Goal: Task Accomplishment & Management: Use online tool/utility

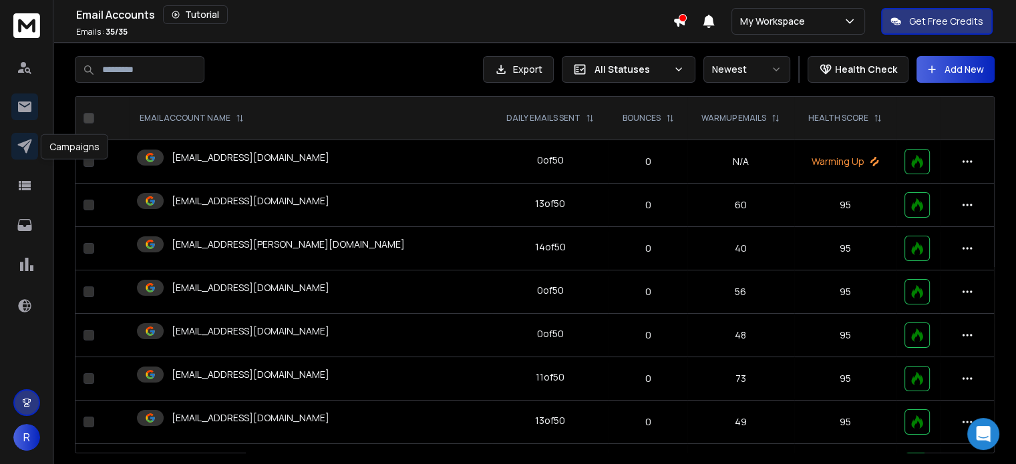
click at [22, 133] on link at bounding box center [24, 146] width 27 height 27
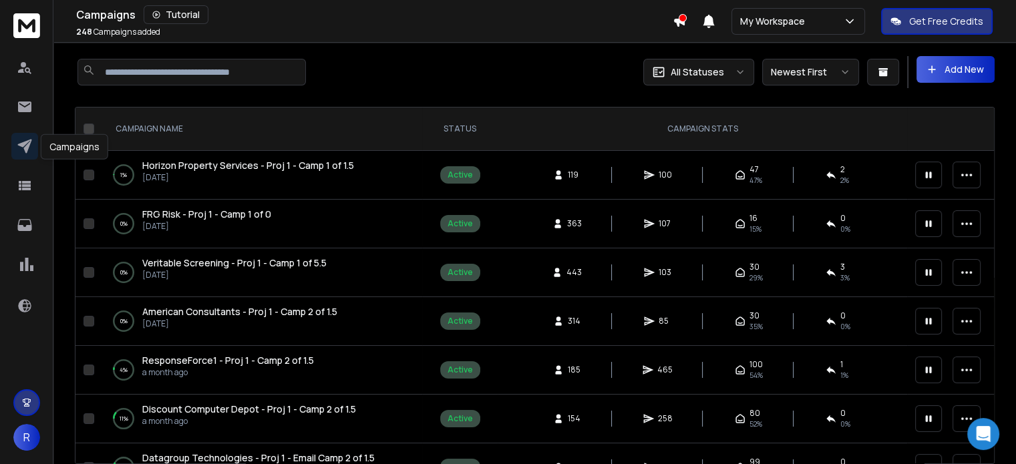
click at [314, 174] on p "[DATE]" at bounding box center [248, 177] width 212 height 11
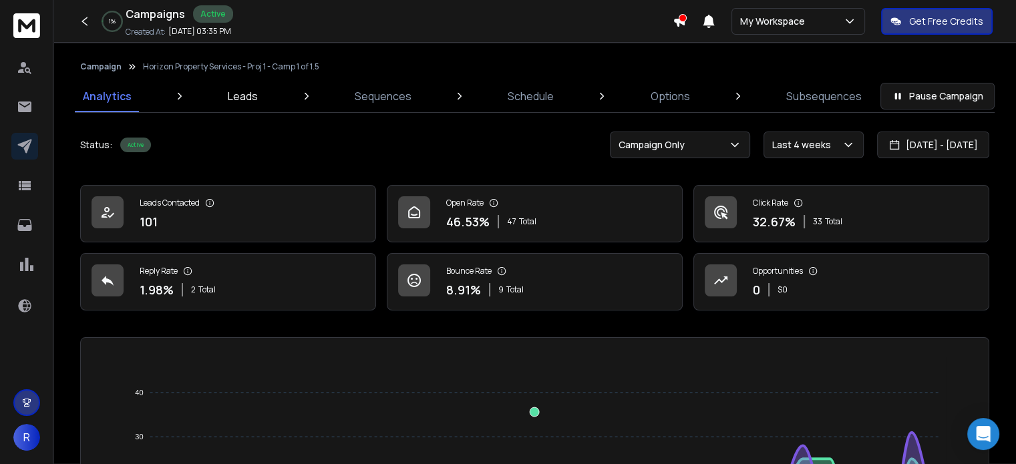
click at [248, 90] on p "Leads" at bounding box center [243, 96] width 30 height 16
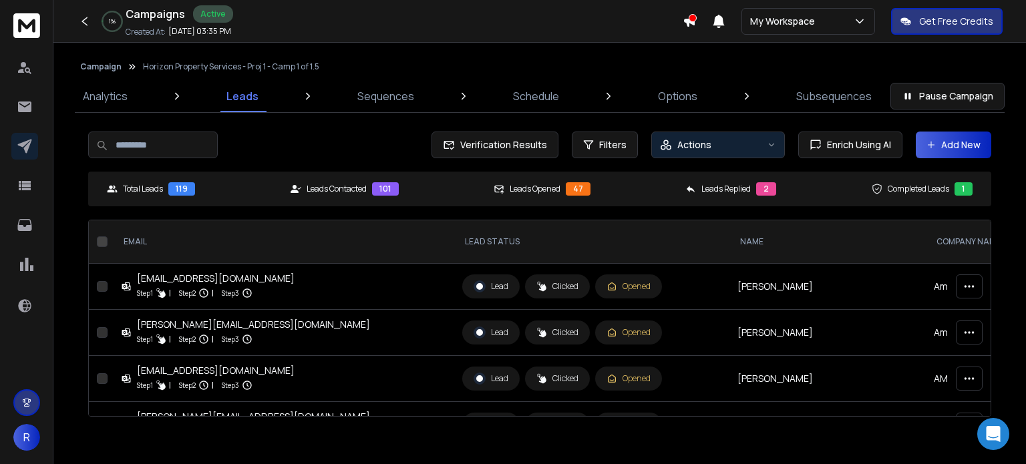
click at [688, 142] on p "Actions" at bounding box center [695, 144] width 34 height 13
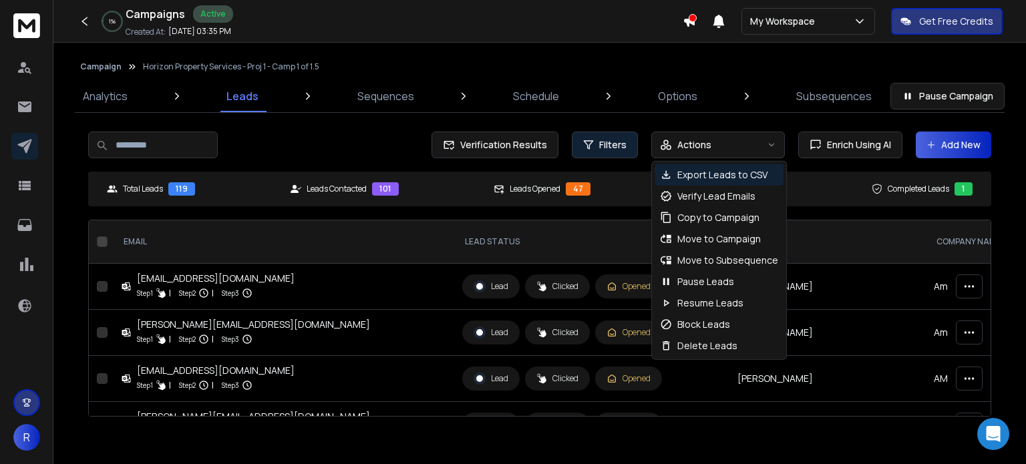
click at [617, 138] on span "Filters" at bounding box center [612, 144] width 27 height 13
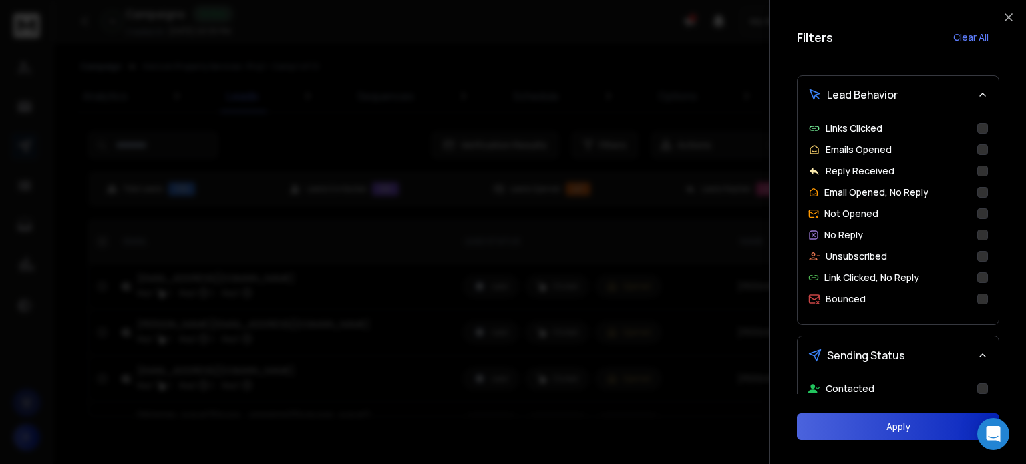
click at [970, 164] on div "Reply Received" at bounding box center [899, 170] width 180 height 13
click at [978, 167] on button "Reply Received" at bounding box center [983, 171] width 11 height 11
click at [929, 414] on button "Apply" at bounding box center [898, 427] width 202 height 27
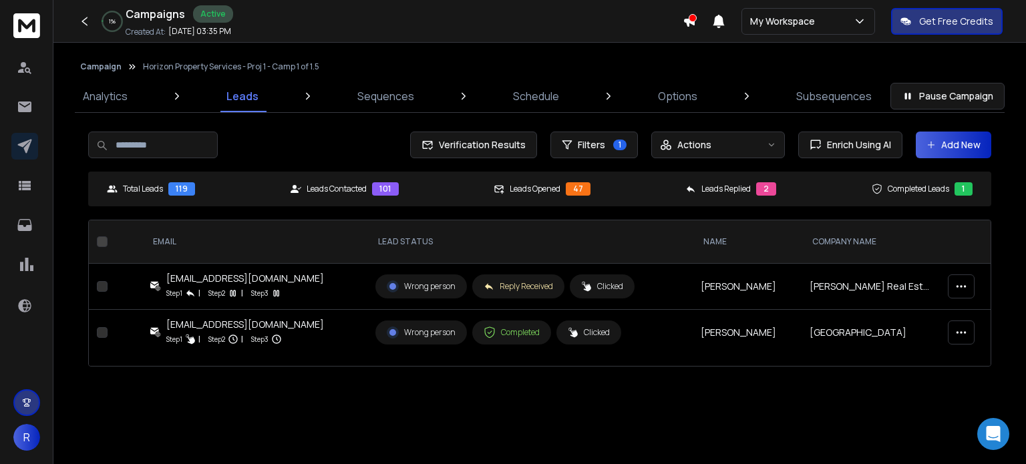
click at [318, 337] on div "[EMAIL_ADDRESS][DOMAIN_NAME] Step 1 | Step 2 | Step 3" at bounding box center [254, 332] width 208 height 29
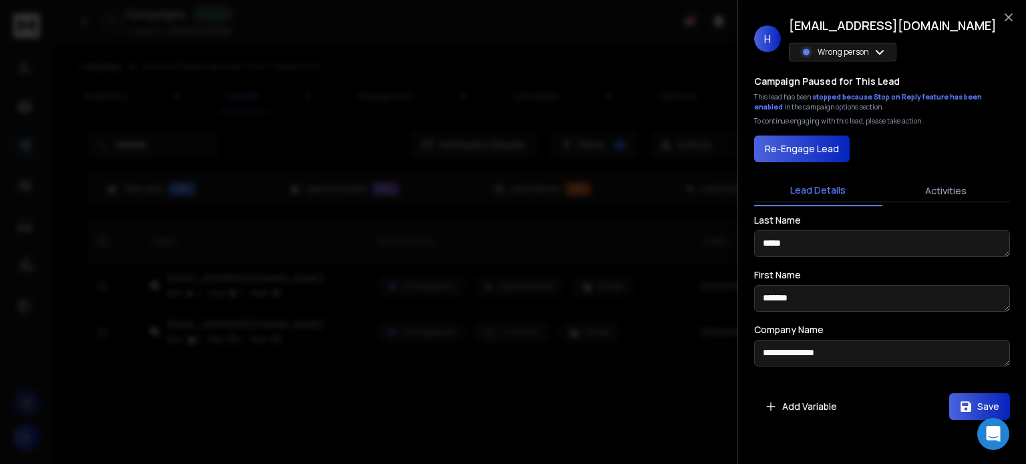
click at [823, 29] on h1 "[EMAIL_ADDRESS][DOMAIN_NAME]" at bounding box center [893, 25] width 208 height 19
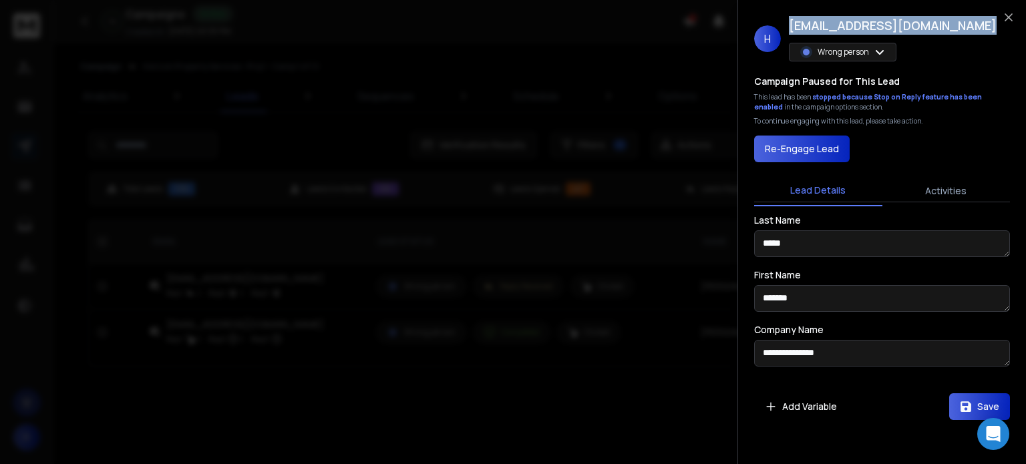
click at [823, 29] on h1 "[EMAIL_ADDRESS][DOMAIN_NAME]" at bounding box center [893, 25] width 208 height 19
copy h1 "[EMAIL_ADDRESS][DOMAIN_NAME]"
click at [1007, 17] on icon "button" at bounding box center [1008, 17] width 13 height 13
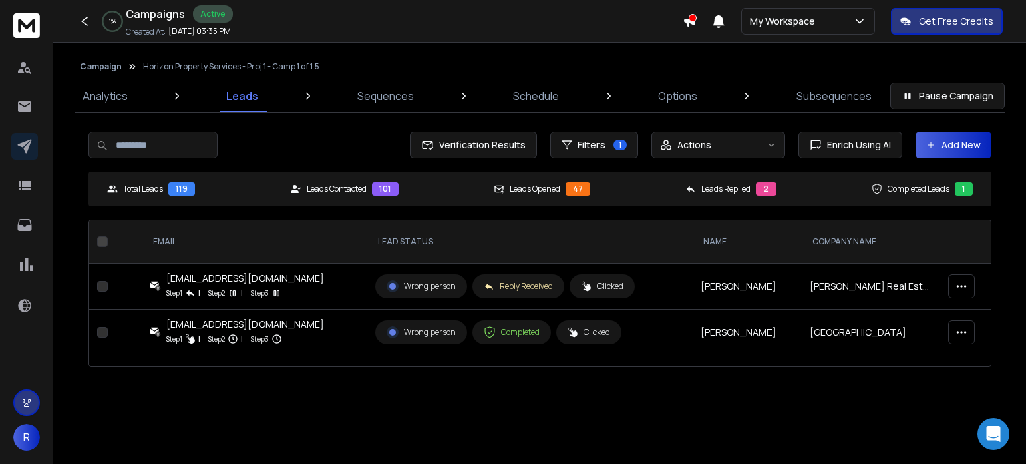
click at [263, 272] on div "[EMAIL_ADDRESS][DOMAIN_NAME]" at bounding box center [245, 278] width 158 height 13
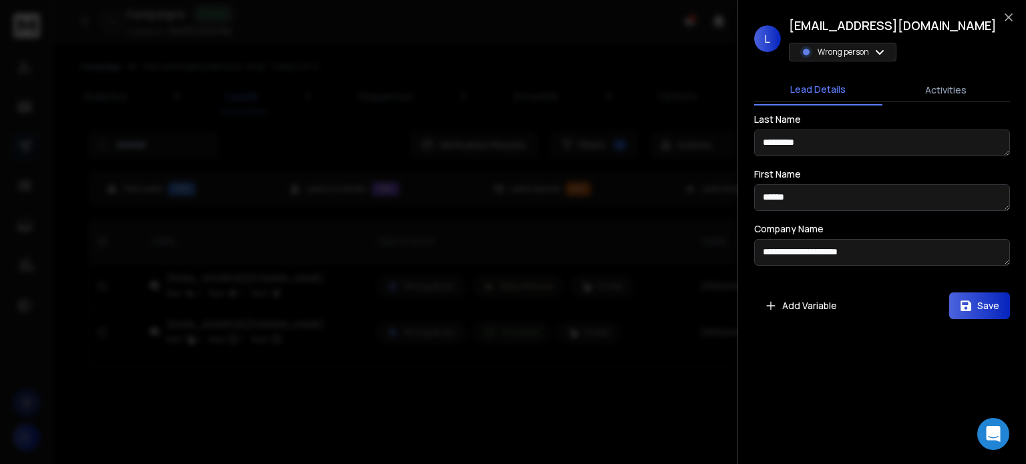
click at [849, 21] on h1 "[EMAIL_ADDRESS][DOMAIN_NAME]" at bounding box center [893, 25] width 208 height 19
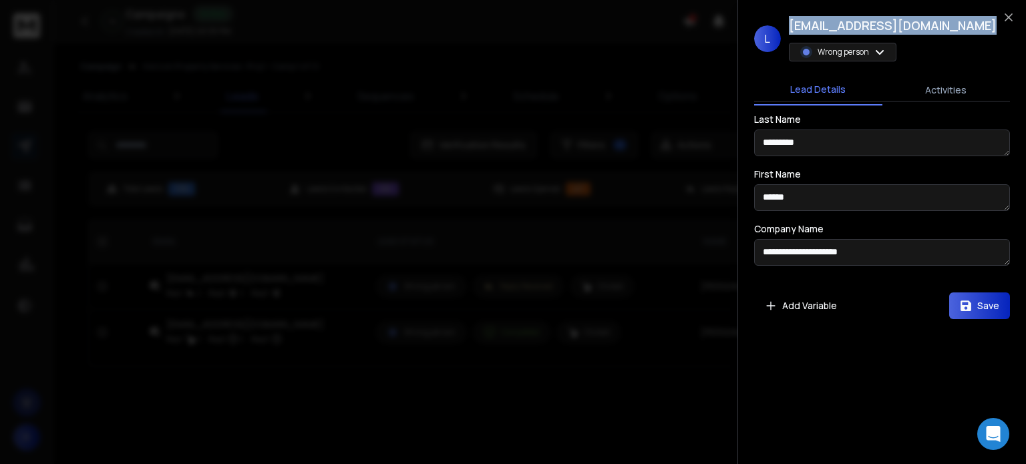
click at [849, 21] on h1 "[EMAIL_ADDRESS][DOMAIN_NAME]" at bounding box center [893, 25] width 208 height 19
copy h1 "[EMAIL_ADDRESS][DOMAIN_NAME]"
click at [1006, 21] on icon "button" at bounding box center [1009, 17] width 7 height 7
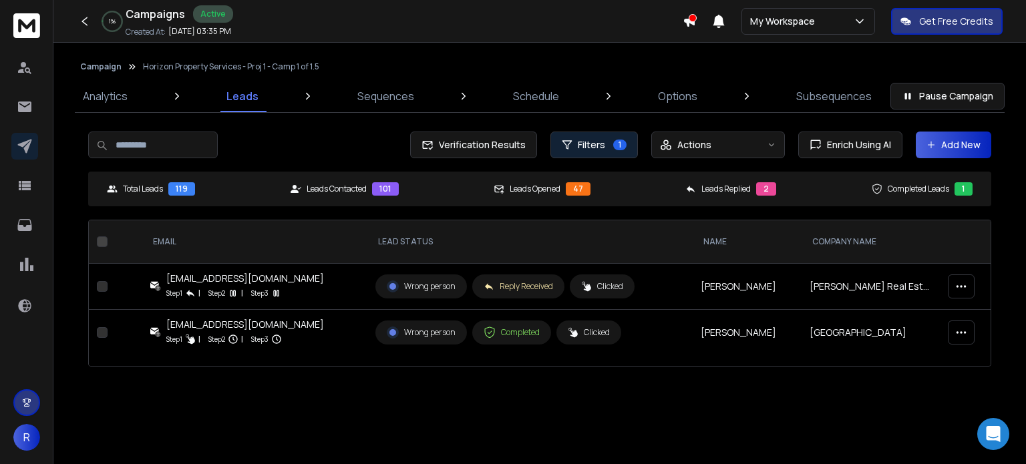
click at [609, 148] on button "Filters 1" at bounding box center [595, 145] width 88 height 27
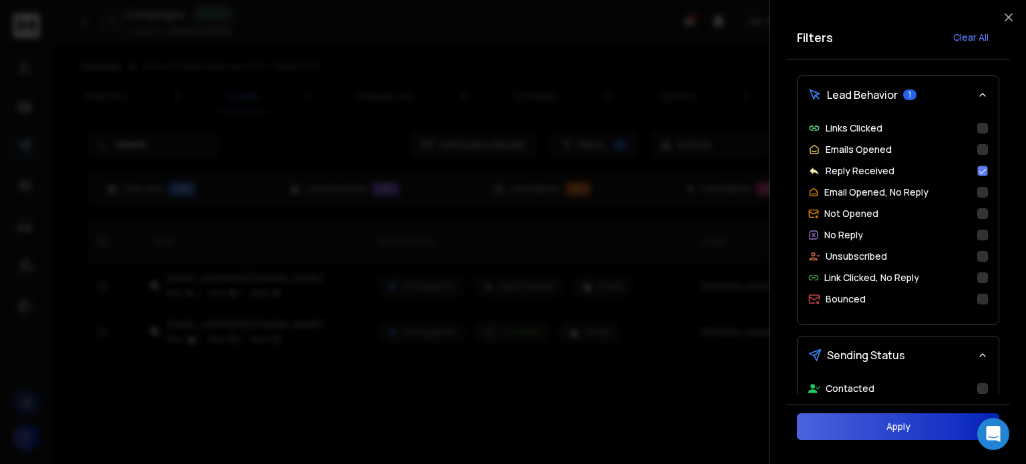
click at [978, 170] on button "Reply Received" at bounding box center [983, 171] width 11 height 11
click at [899, 427] on button "Apply" at bounding box center [898, 427] width 202 height 27
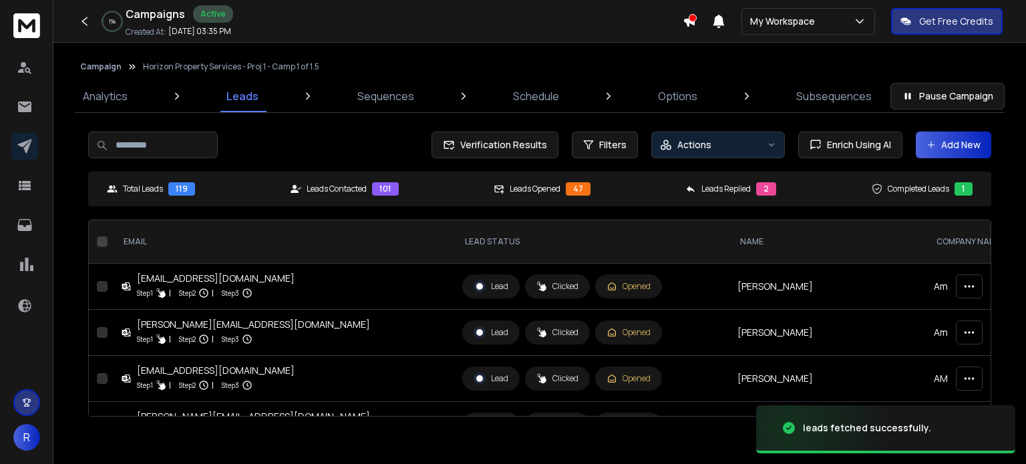
click at [724, 153] on button "Actions" at bounding box center [719, 145] width 134 height 27
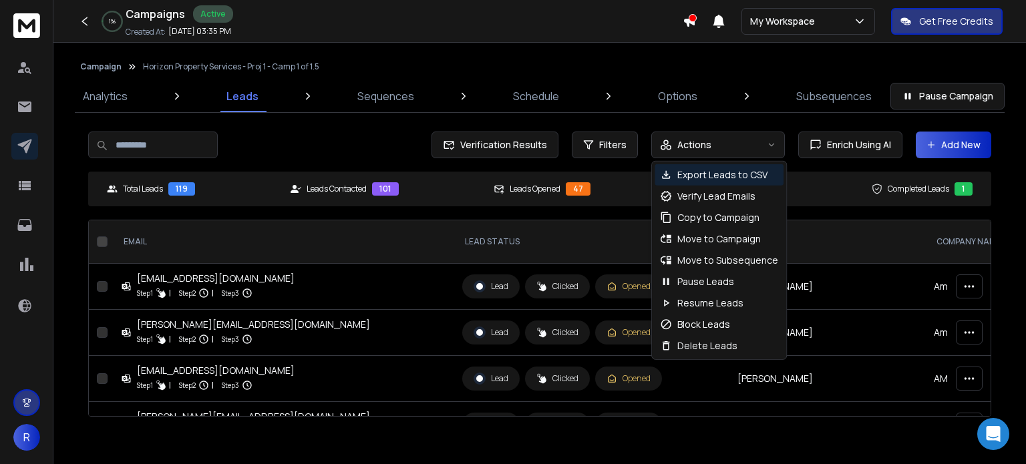
click at [727, 166] on div "Export Leads to CSV" at bounding box center [719, 174] width 129 height 21
